Goal: Navigation & Orientation: Find specific page/section

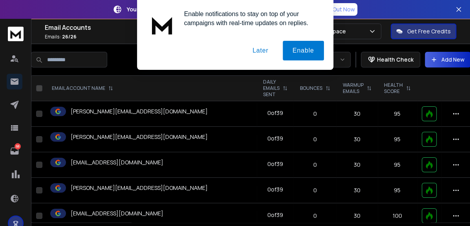
click at [262, 53] on button "Later" at bounding box center [260, 51] width 35 height 20
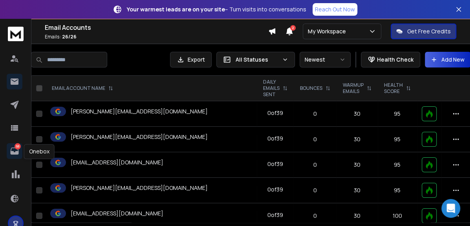
click at [16, 147] on p "68" at bounding box center [18, 146] width 6 height 6
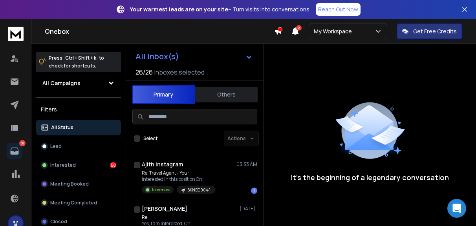
click at [229, 95] on button "Others" at bounding box center [226, 94] width 63 height 17
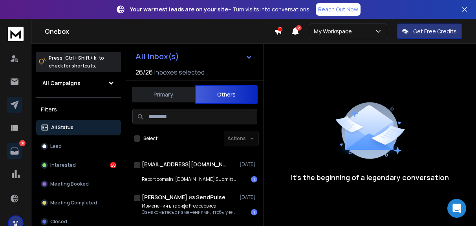
click at [13, 109] on icon at bounding box center [14, 104] width 9 height 9
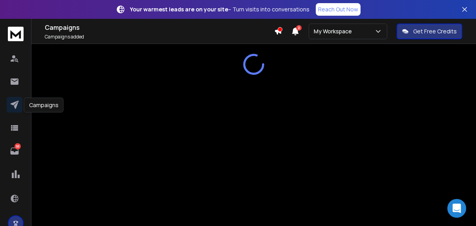
click at [14, 101] on icon at bounding box center [14, 104] width 9 height 9
